Goal: Check status

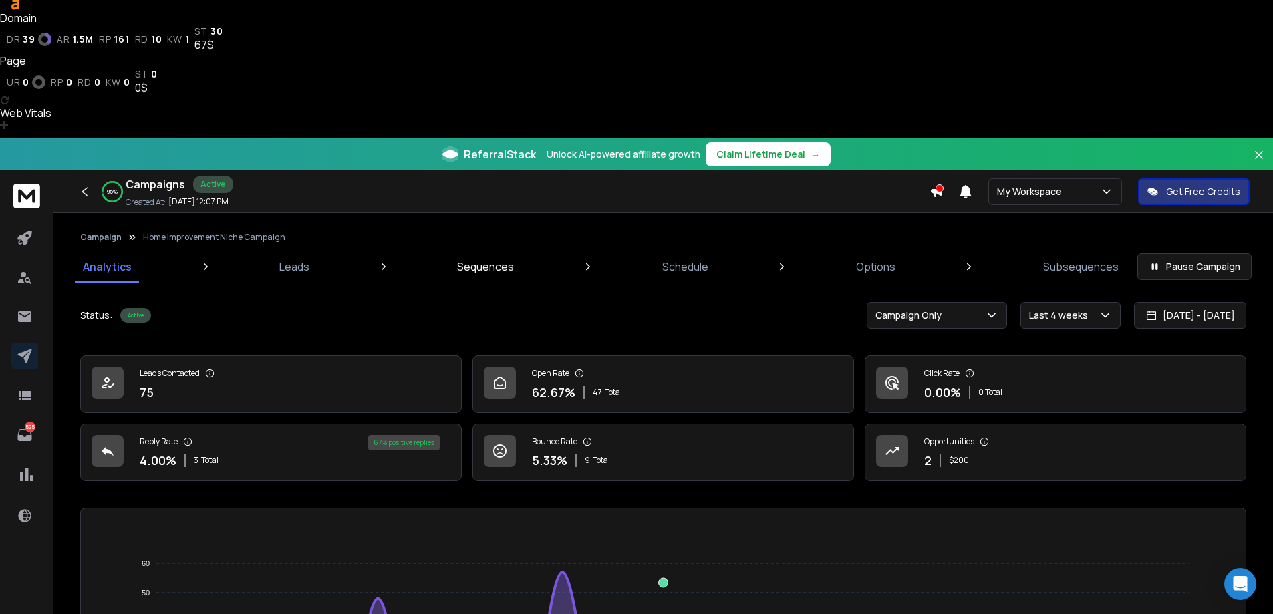
click at [454, 251] on link "Sequences" at bounding box center [485, 267] width 73 height 32
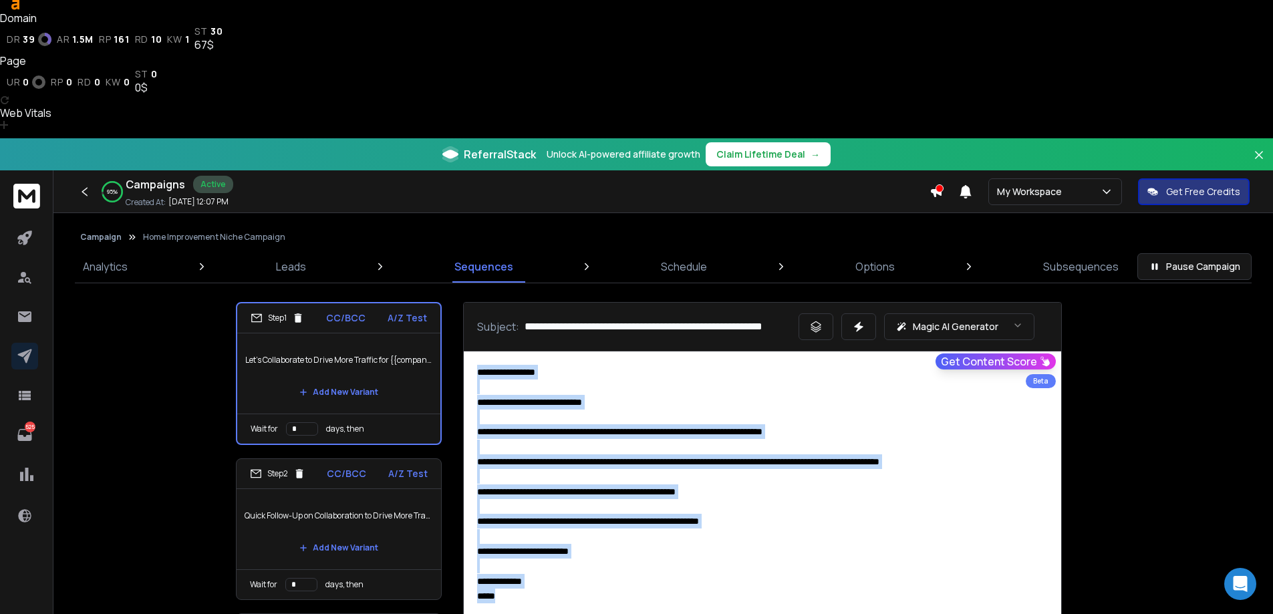
drag, startPoint x: 524, startPoint y: 474, endPoint x: 457, endPoint y: 228, distance: 255.1
click at [457, 302] on div "**********" at bounding box center [664, 533] width 856 height 463
click at [743, 485] on div "**********" at bounding box center [762, 492] width 571 height 15
